Goal: Task Accomplishment & Management: Use online tool/utility

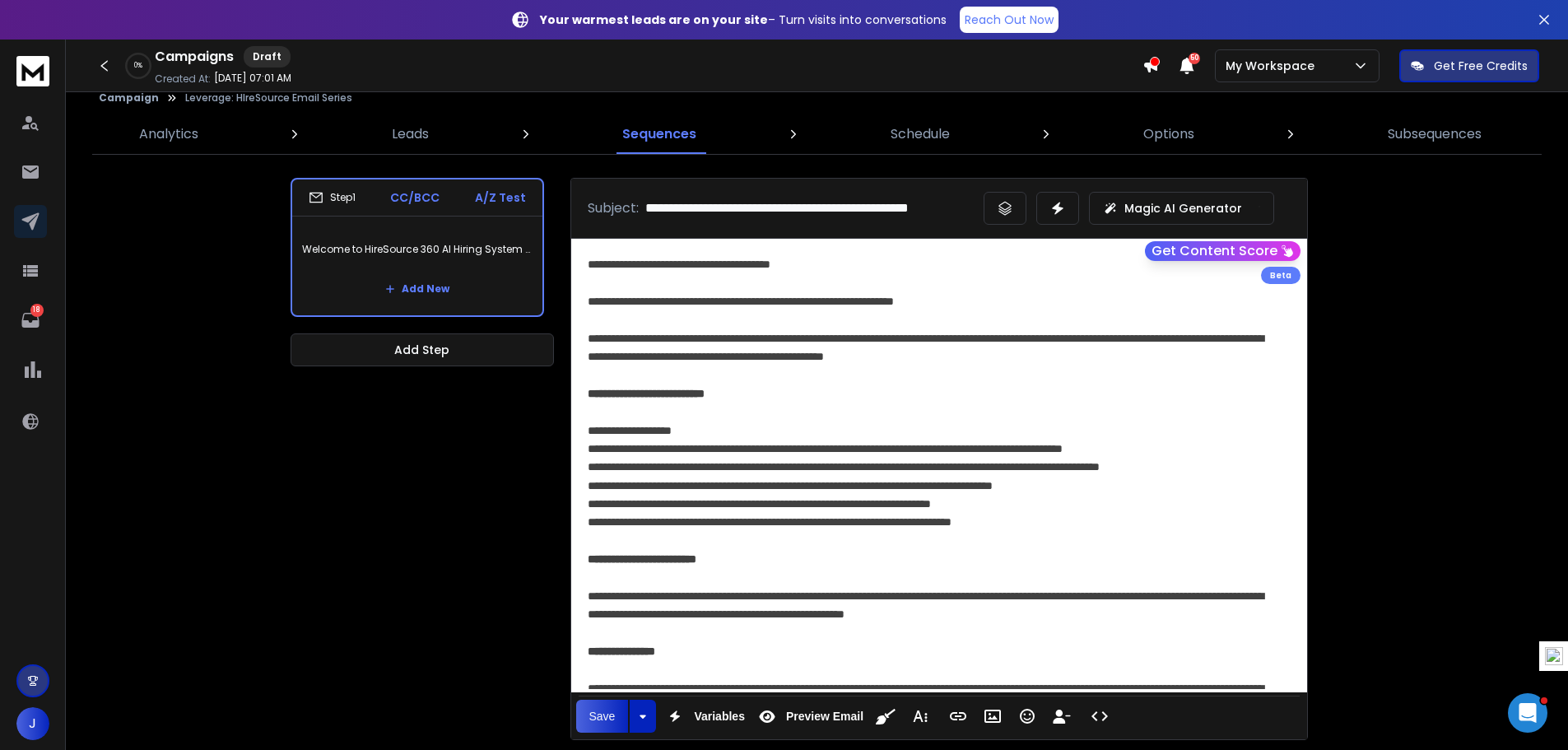
scroll to position [37, 0]
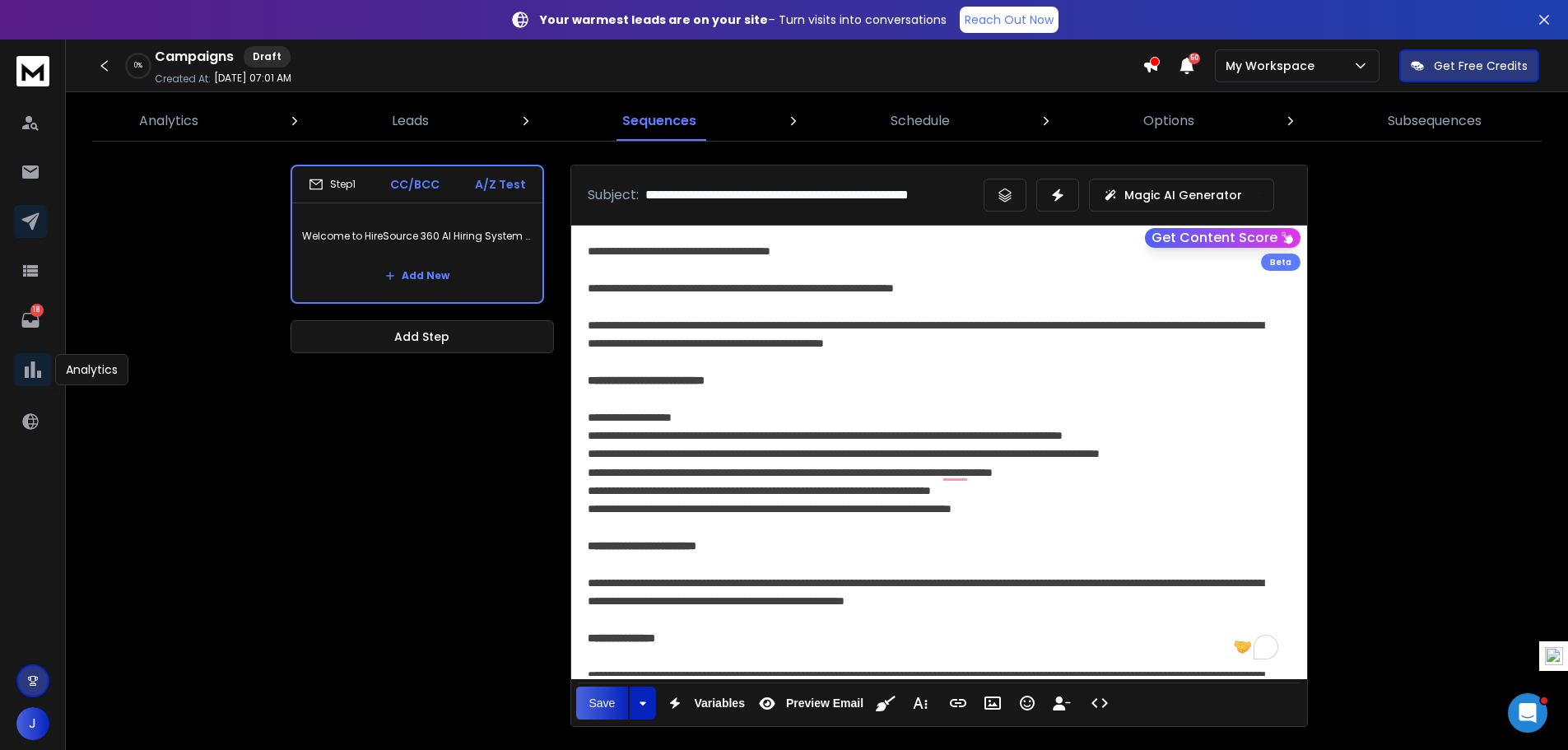
click at [31, 367] on icon at bounding box center [33, 370] width 17 height 17
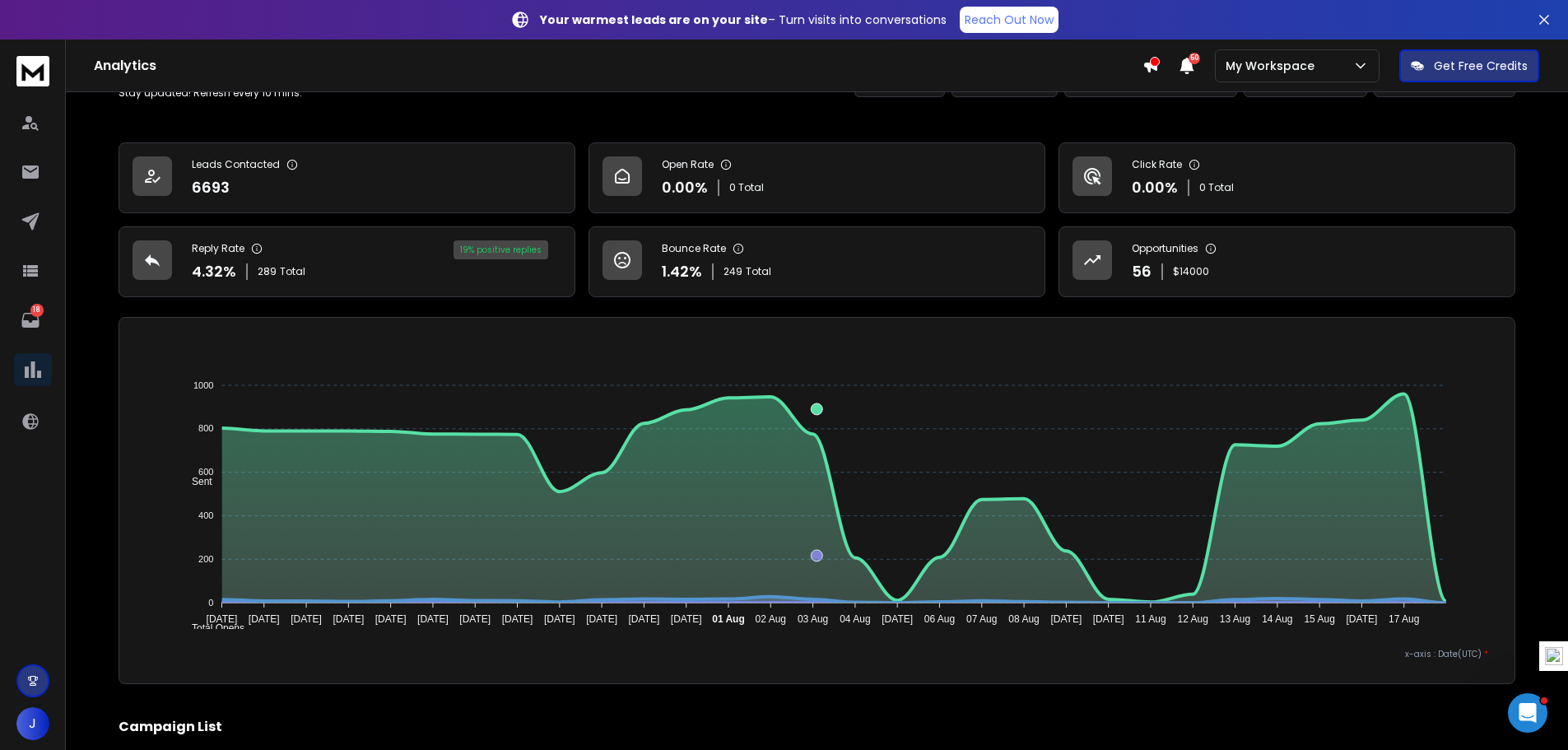
scroll to position [41, 0]
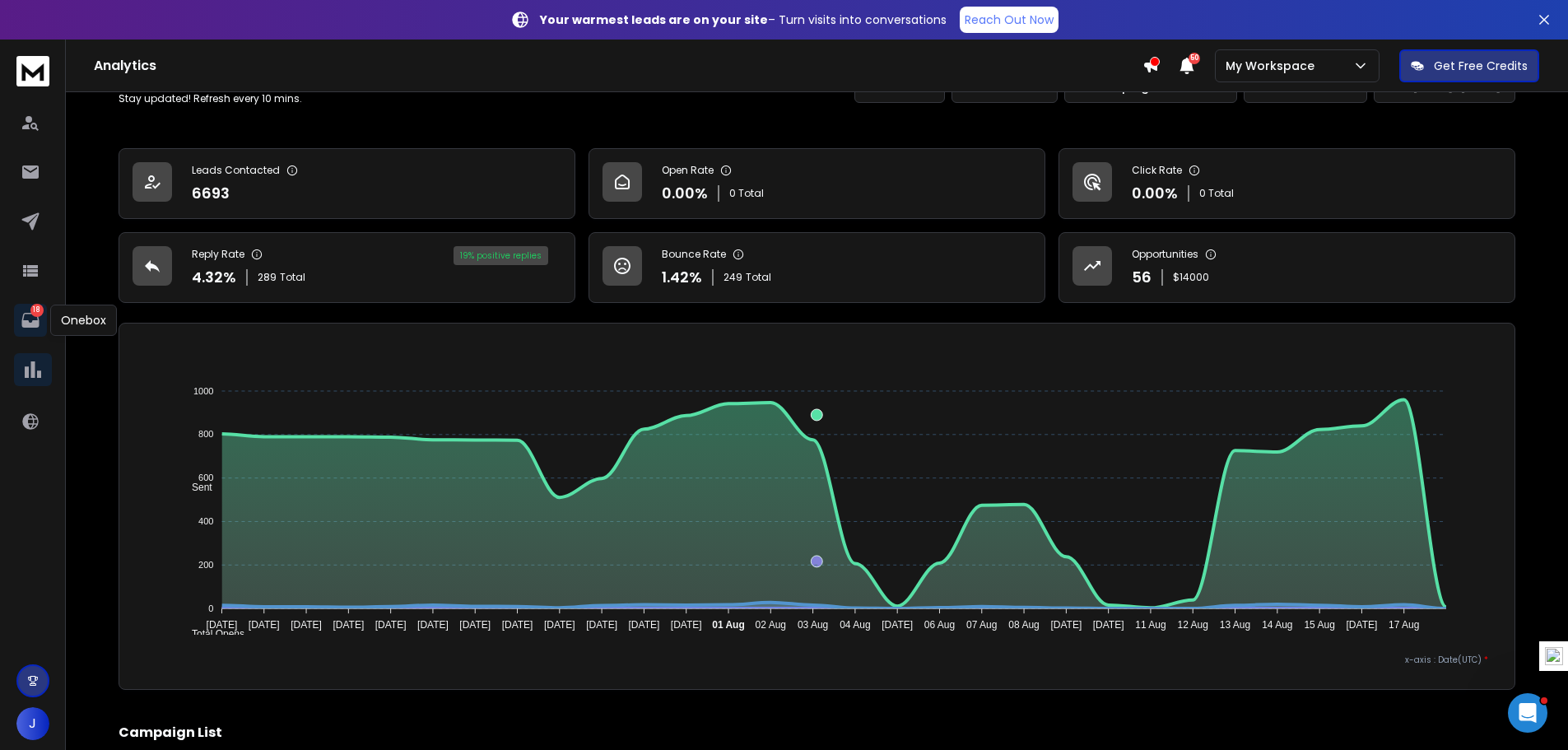
click at [23, 323] on icon at bounding box center [30, 320] width 18 height 15
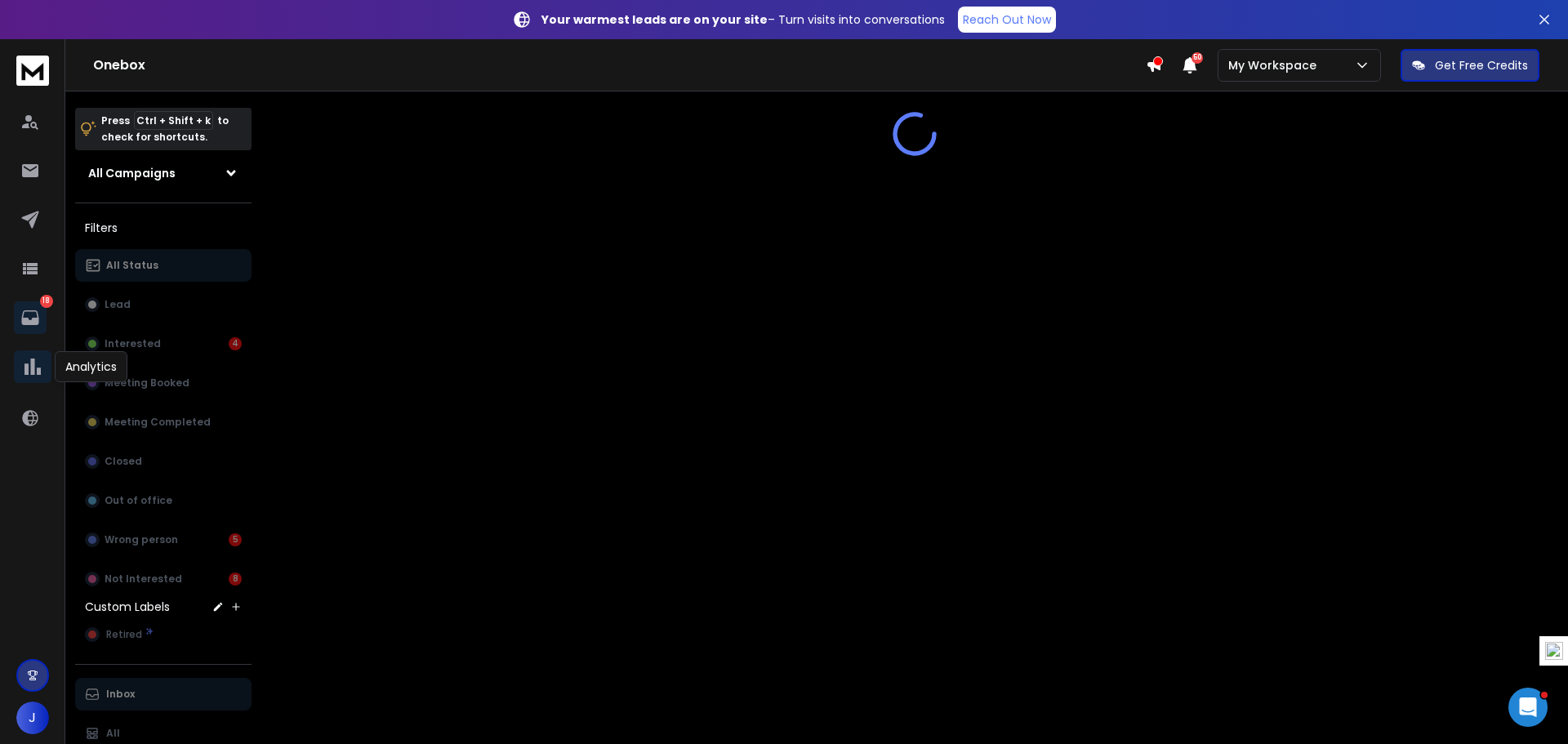
click at [24, 366] on icon at bounding box center [33, 367] width 25 height 25
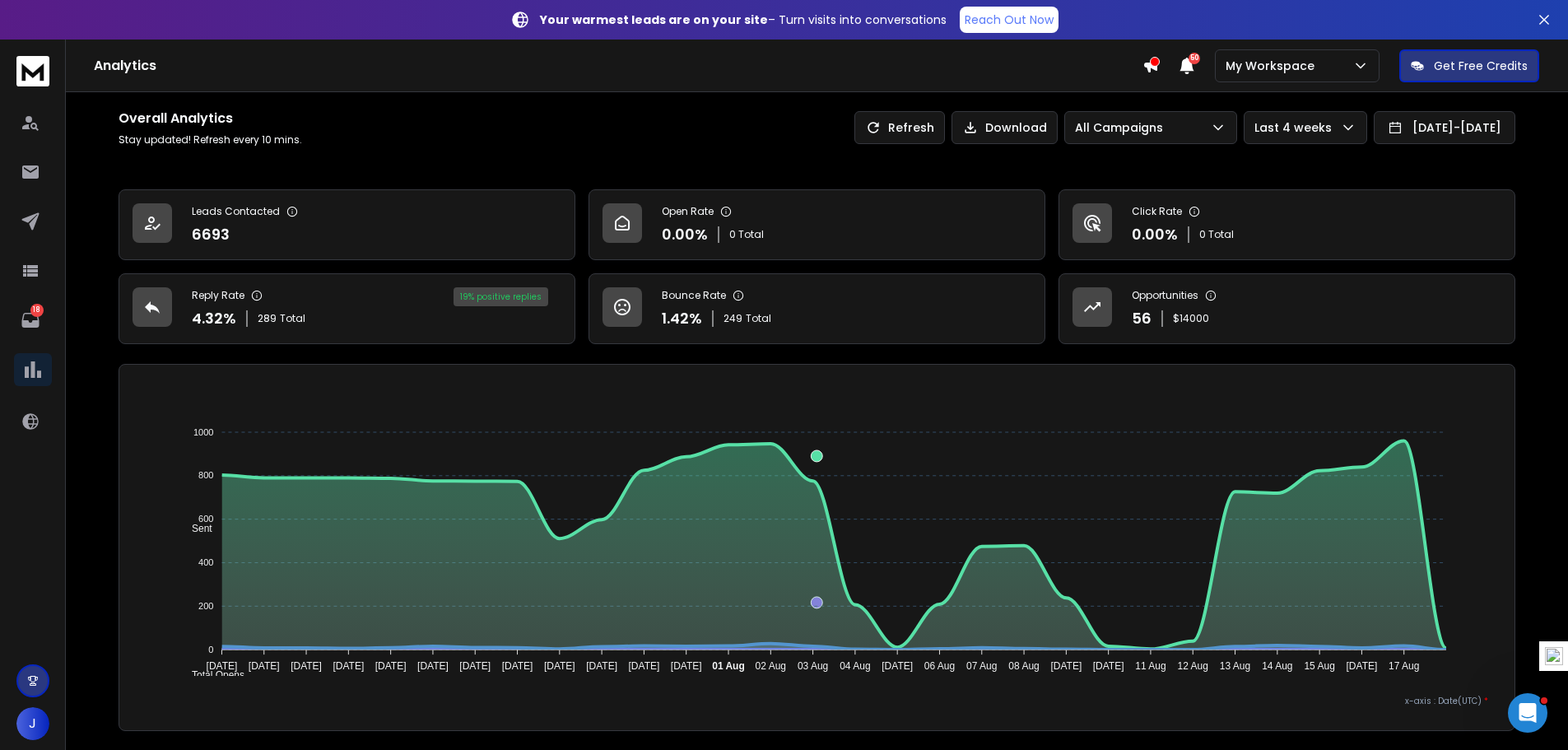
click at [1540, 21] on icon at bounding box center [1545, 20] width 15 height 15
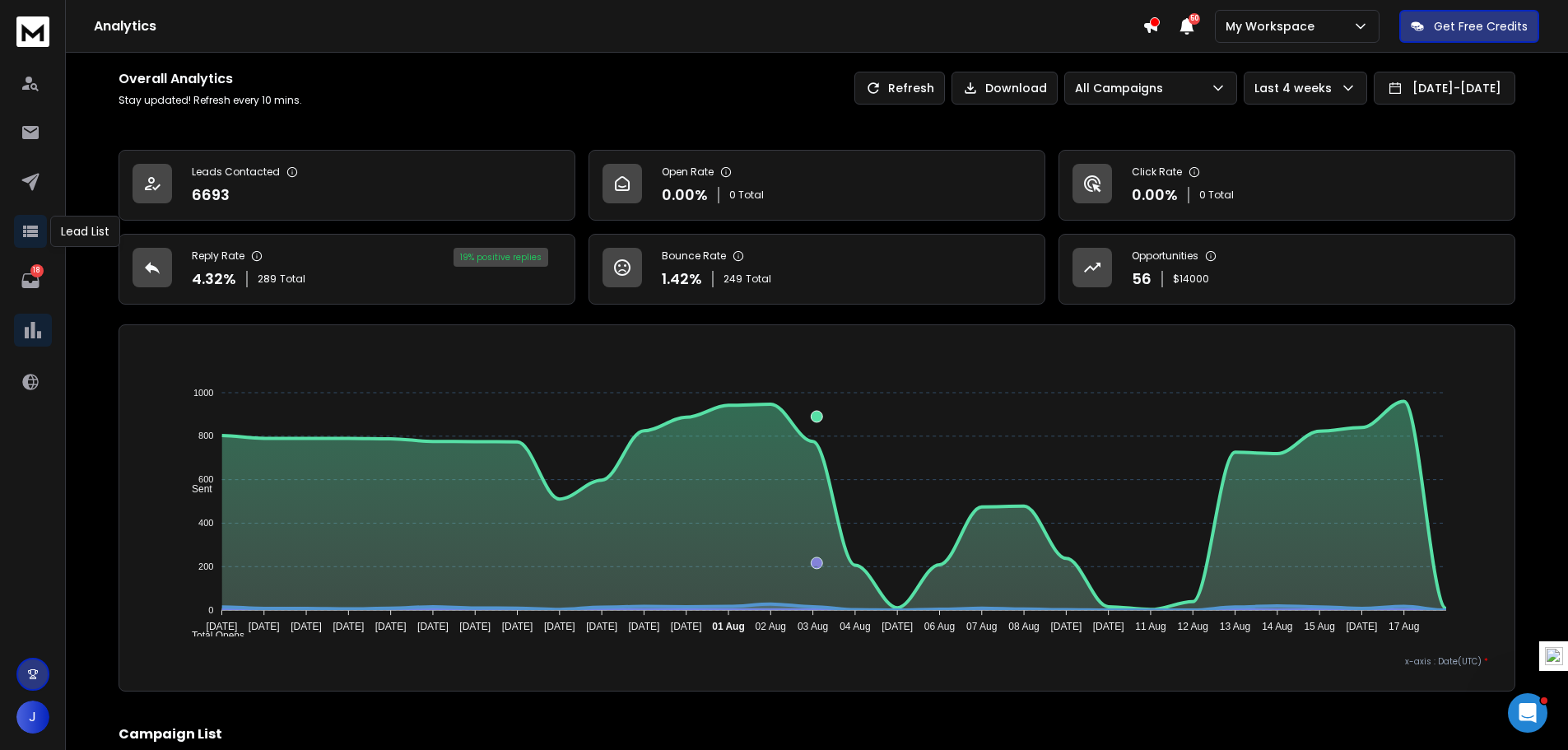
click at [28, 234] on icon at bounding box center [31, 232] width 15 height 12
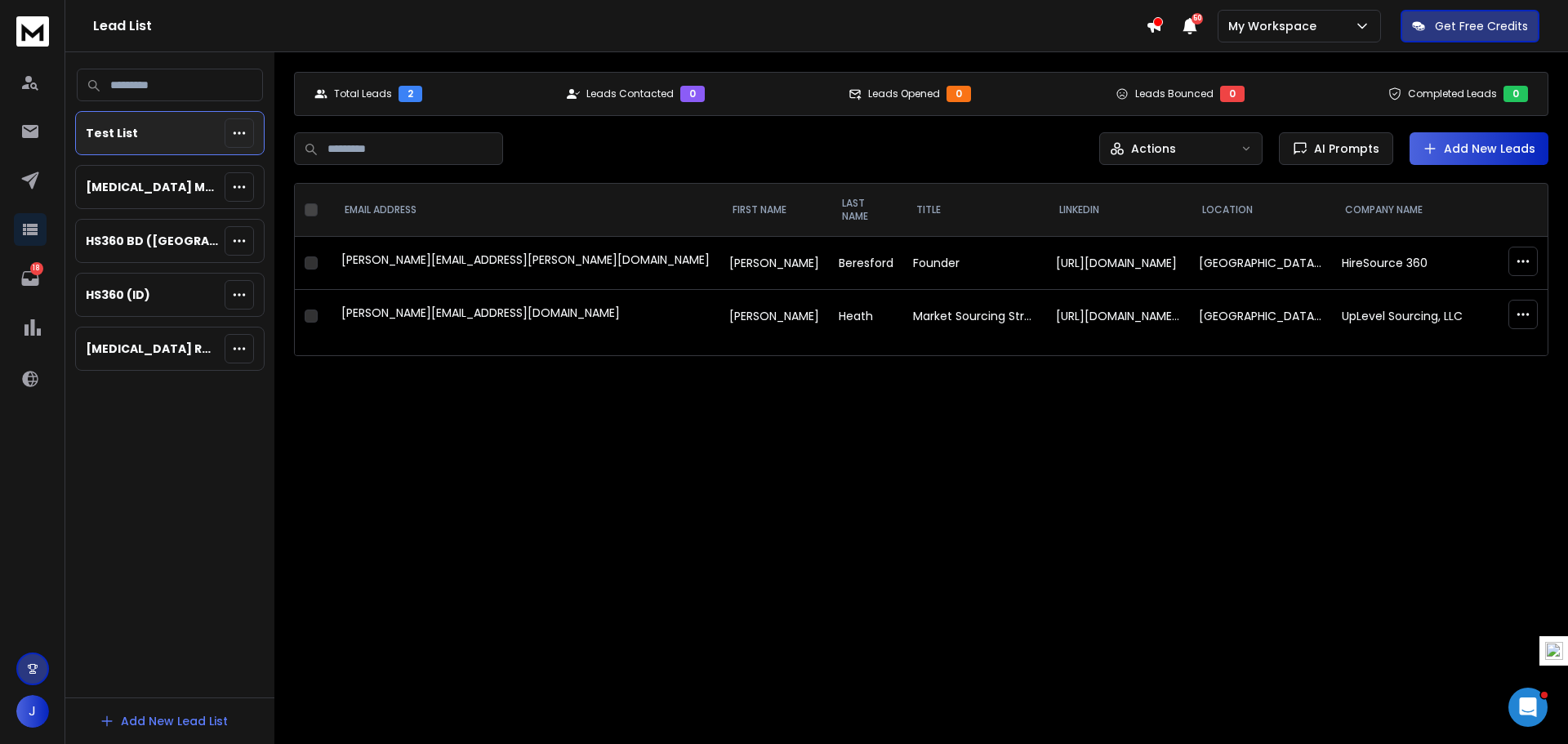
click at [1489, 151] on link "Add New Leads" at bounding box center [1479, 148] width 113 height 17
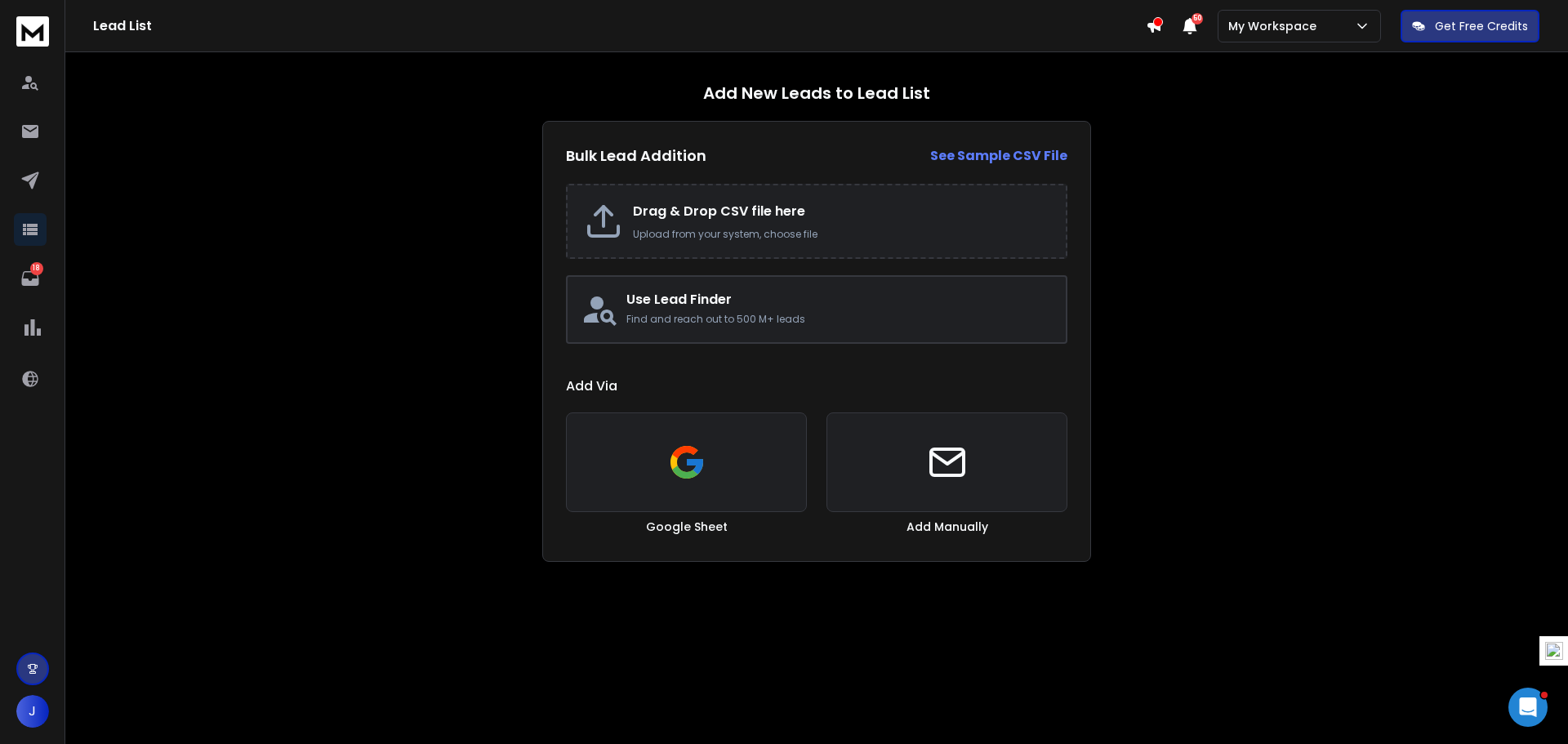
click at [735, 220] on h2 "Drag & Drop CSV file here" at bounding box center [841, 212] width 416 height 20
